Goal: Task Accomplishment & Management: Use online tool/utility

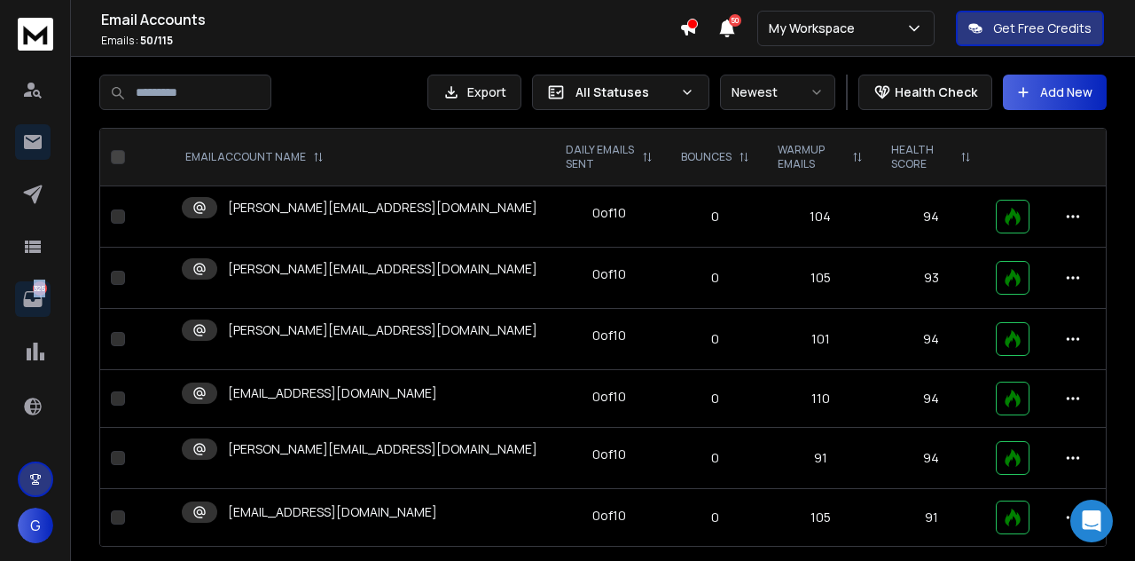
click at [50, 298] on div "325" at bounding box center [35, 302] width 41 height 42
click at [41, 298] on icon at bounding box center [32, 298] width 21 height 21
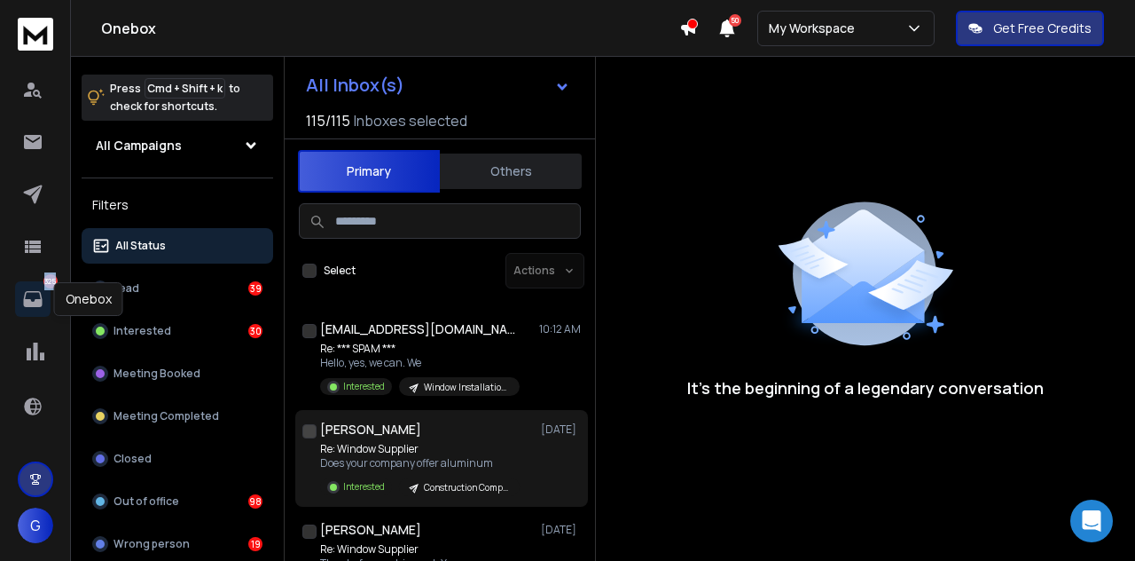
scroll to position [30, 0]
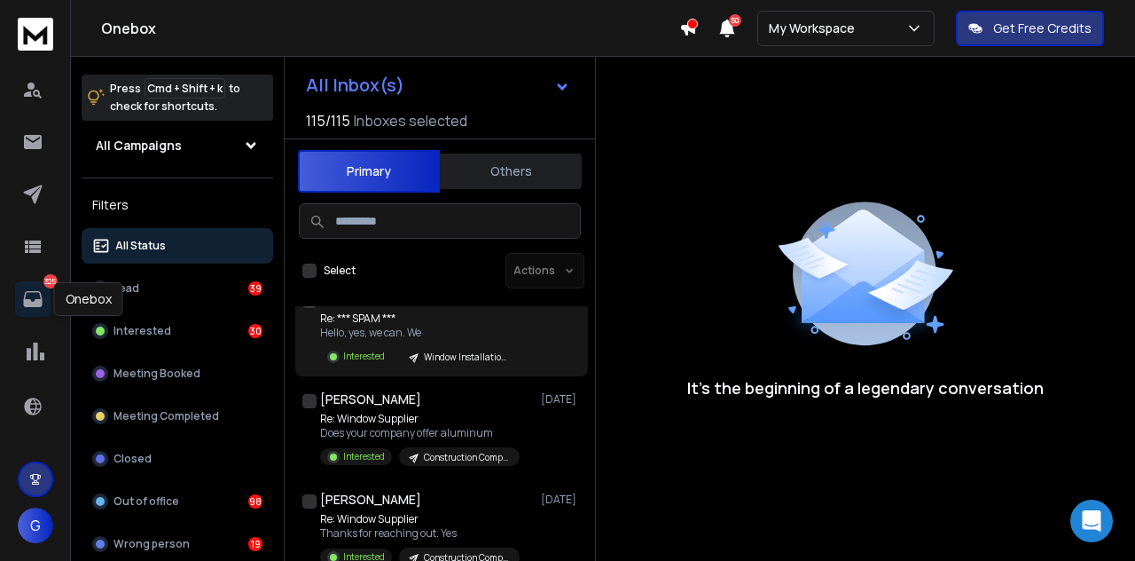
click at [393, 331] on p "Hello, yes, we can. We" at bounding box center [420, 333] width 200 height 14
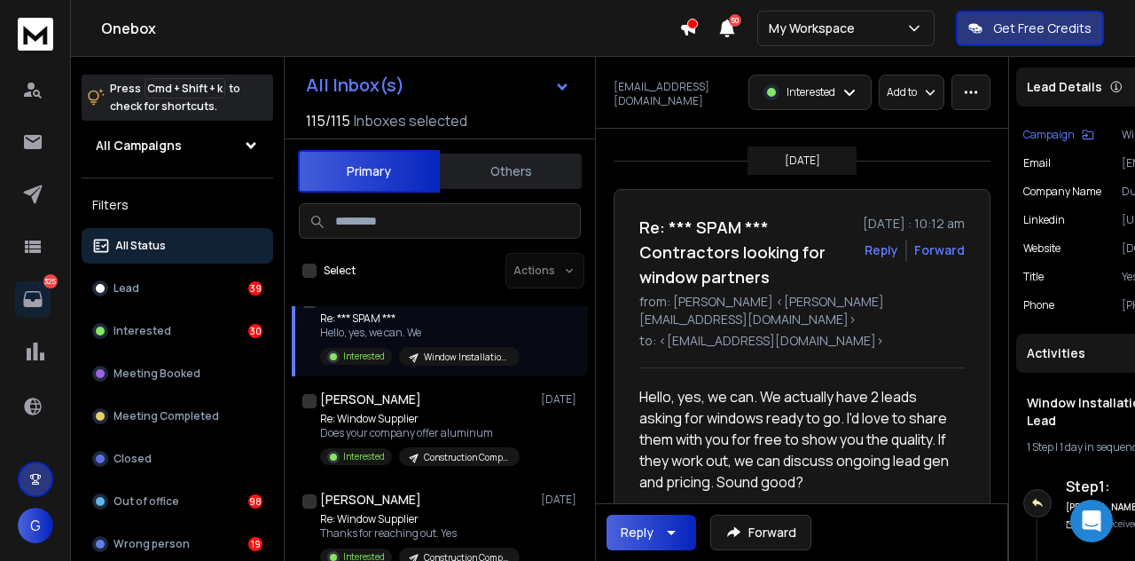
scroll to position [27, 0]
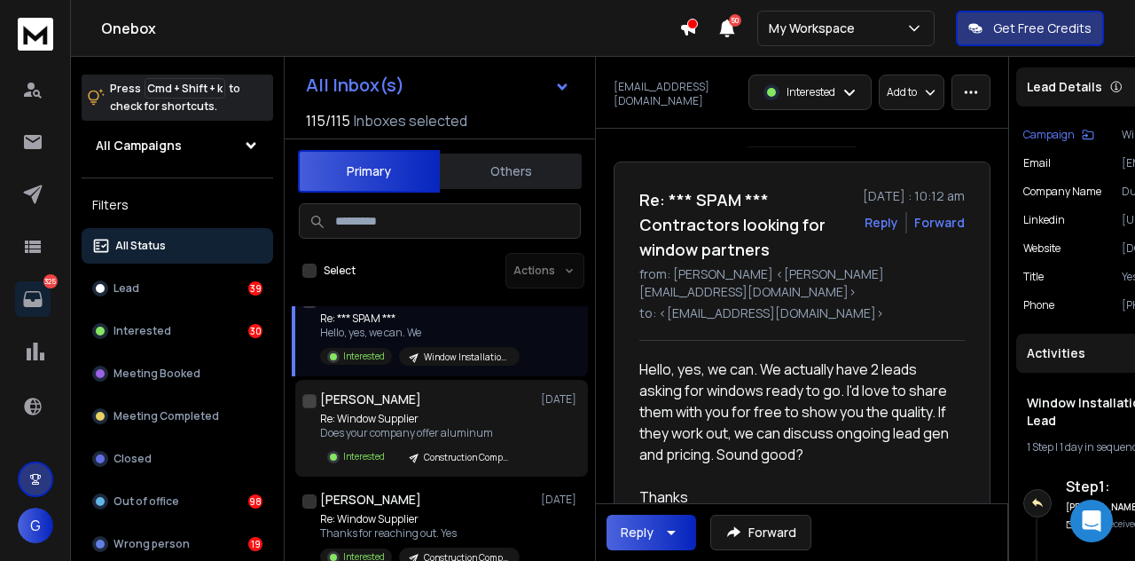
click at [447, 397] on div "[PERSON_NAME] [DATE]" at bounding box center [450, 399] width 261 height 18
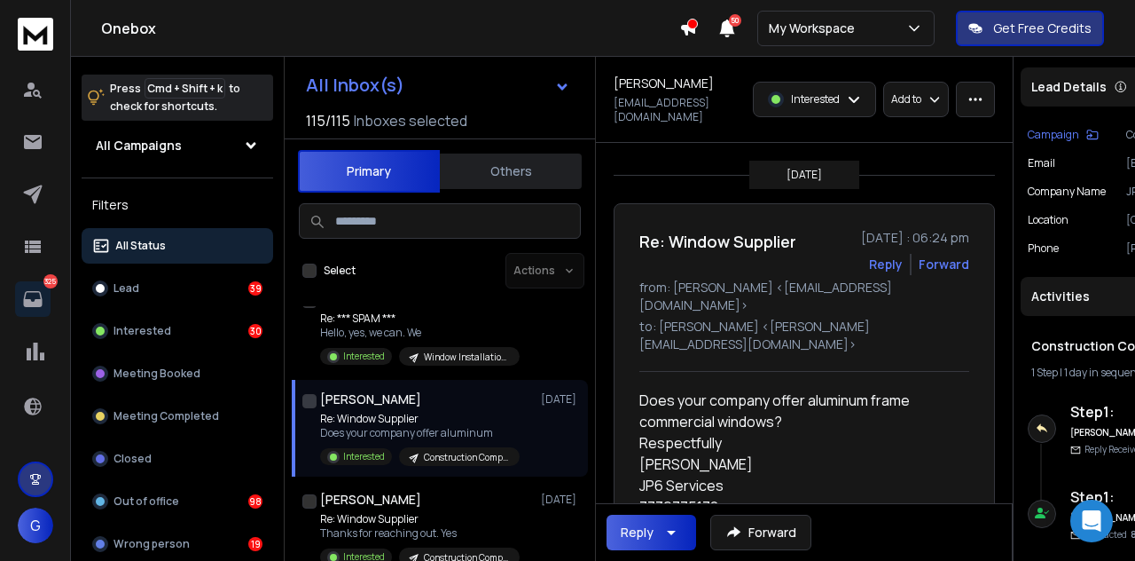
click at [463, 303] on div "Select Actions [EMAIL_ADDRESS][DOMAIN_NAME] 10:12 AM Re: *** SPAM *** Hello, ye…" at bounding box center [440, 458] width 310 height 525
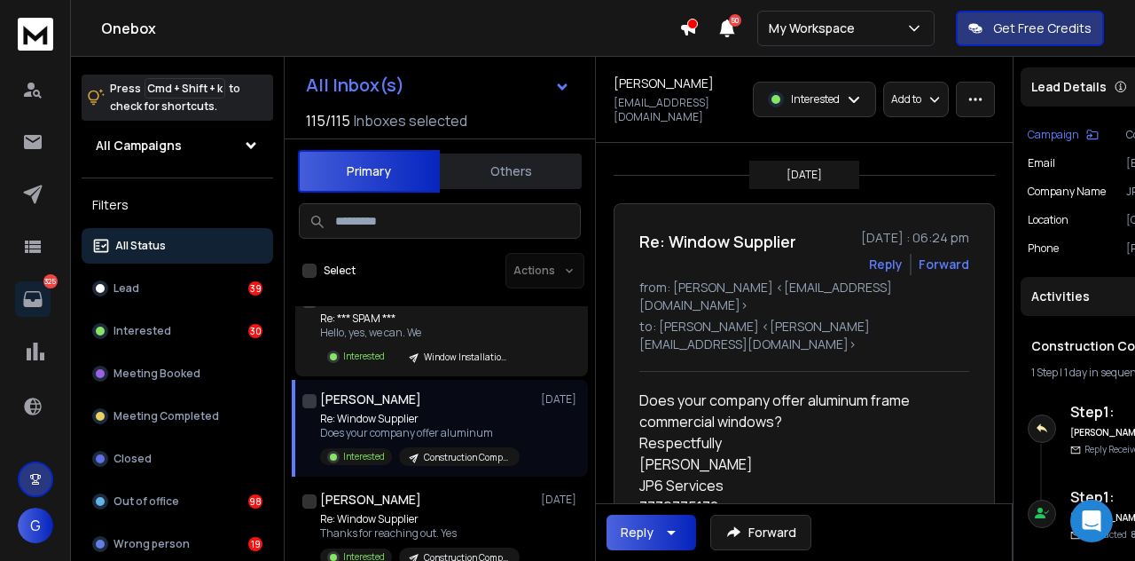
click at [463, 343] on div "Re: *** SPAM *** Hello, yes, we can. We Interested Window Installation Pay-Per-…" at bounding box center [420, 338] width 200 height 54
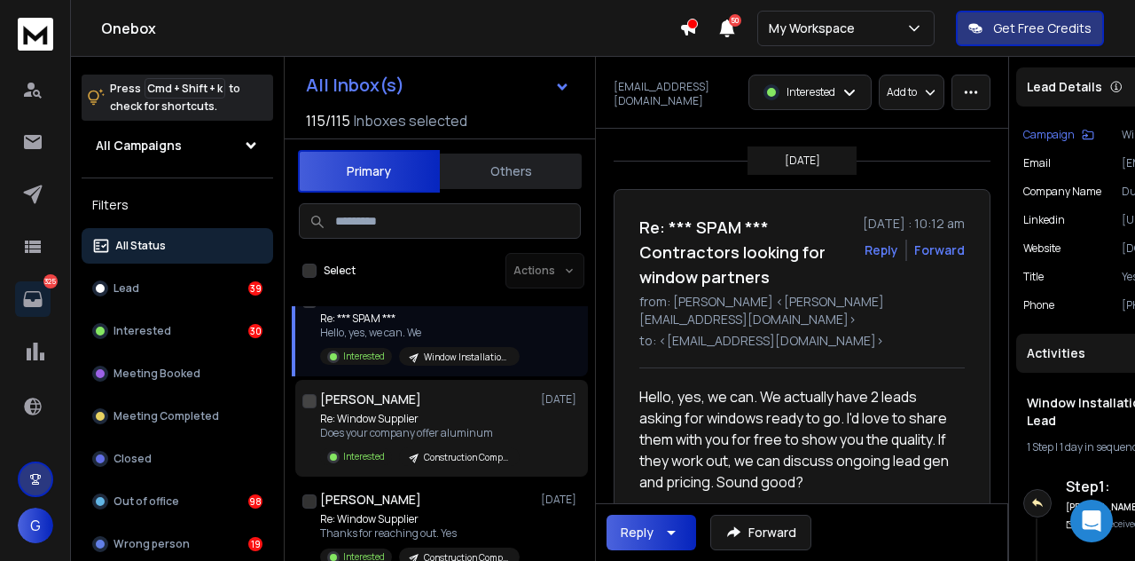
scroll to position [136, 0]
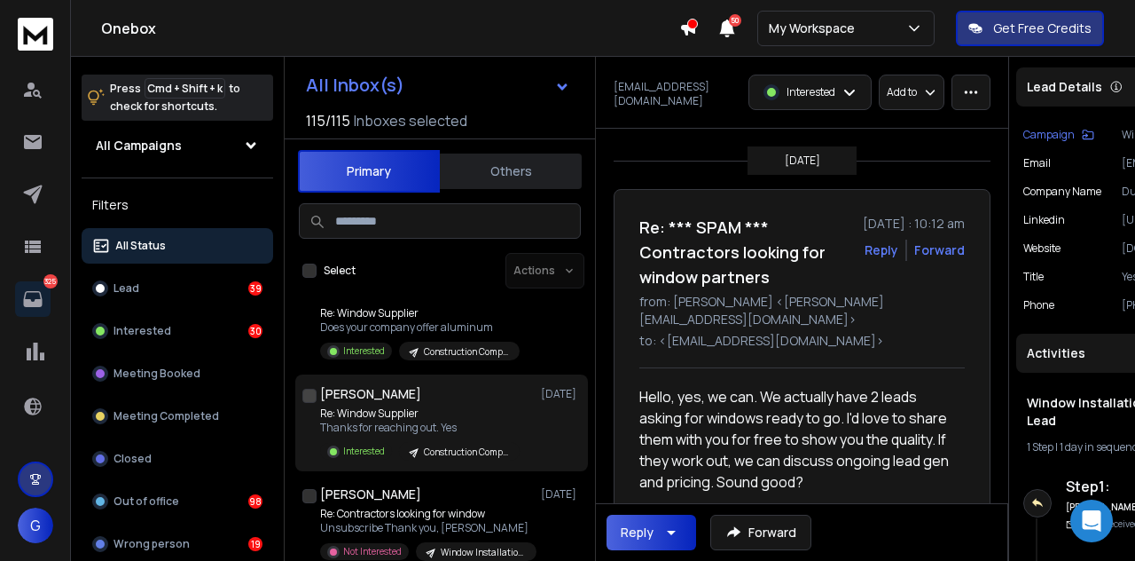
click at [463, 429] on p "Thanks for reaching out. Yes" at bounding box center [420, 427] width 200 height 14
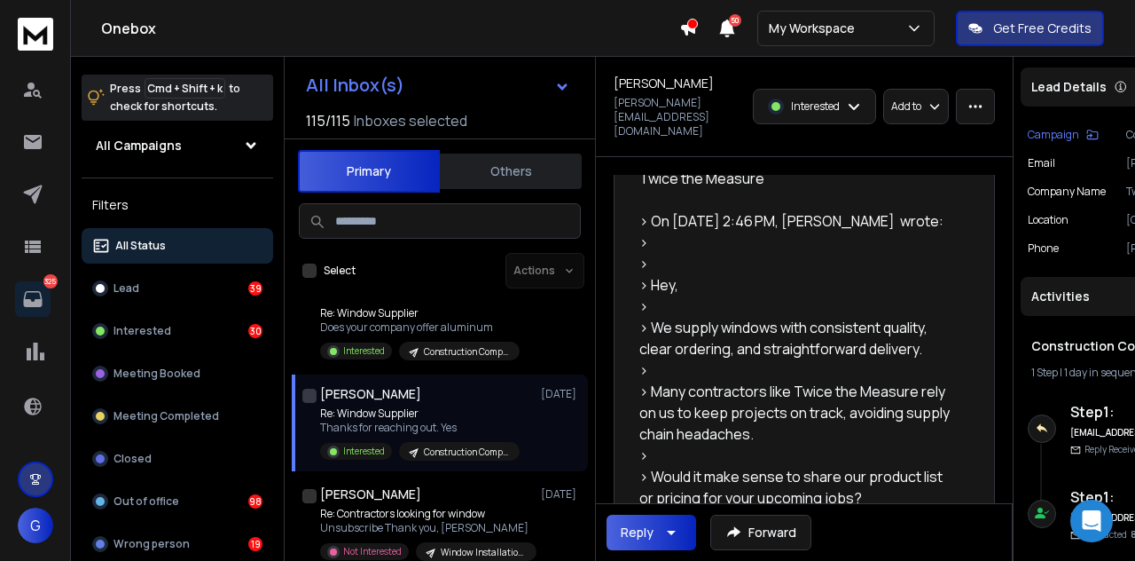
scroll to position [493, 0]
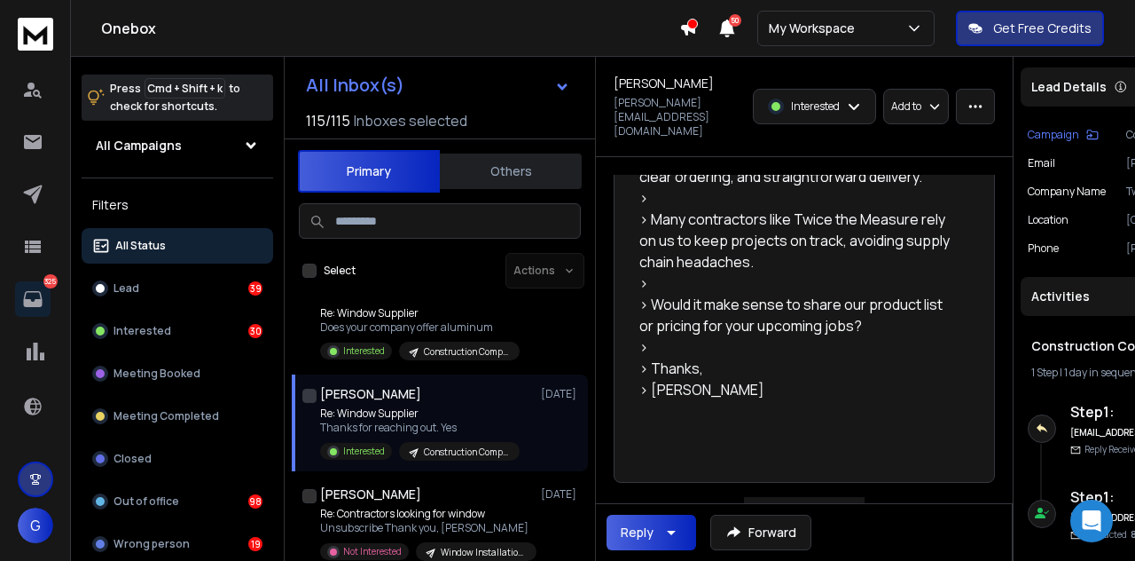
click at [805, 504] on p "View all 1 reply" at bounding box center [814, 511] width 67 height 14
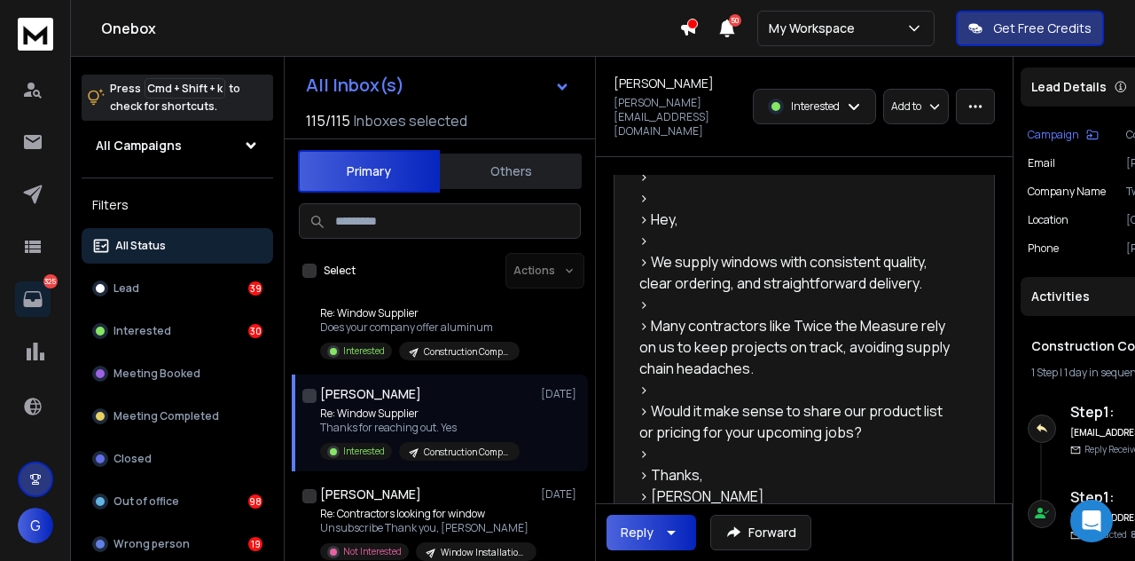
scroll to position [385, 0]
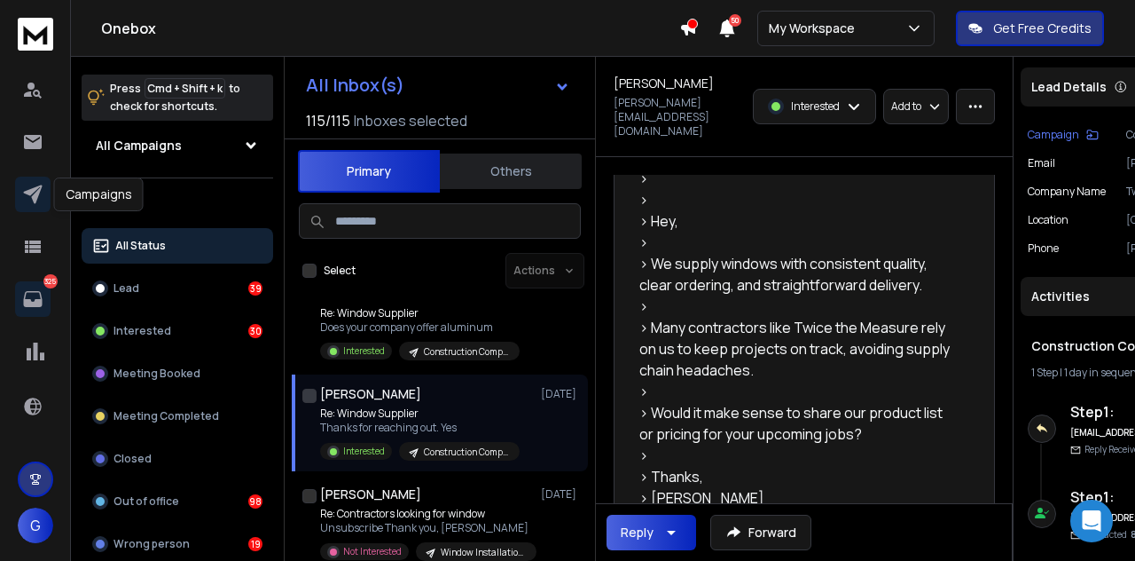
click at [24, 206] on link at bounding box center [32, 194] width 35 height 35
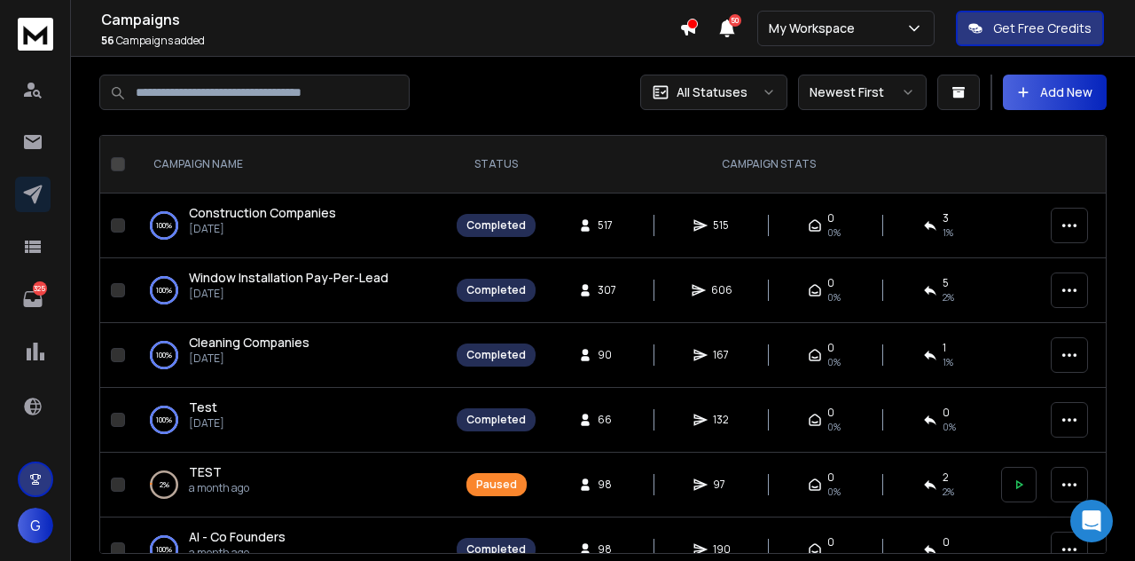
click at [281, 225] on p "[DATE]" at bounding box center [262, 229] width 147 height 14
